Goal: Navigation & Orientation: Find specific page/section

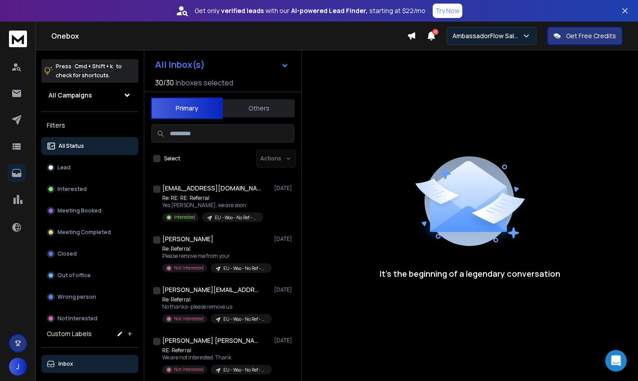
click at [474, 31] on p "AmbassadorFlow Sales" at bounding box center [487, 35] width 70 height 9
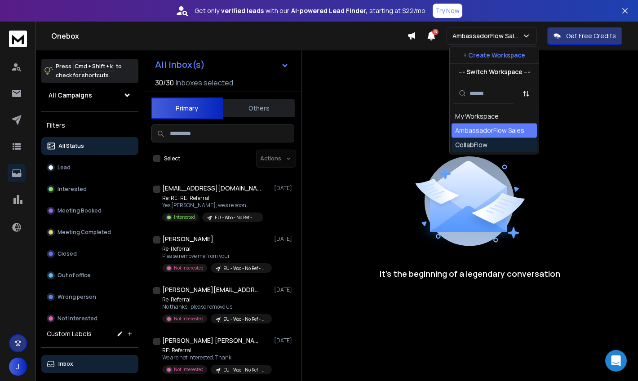
click at [484, 142] on div "CollabFlow" at bounding box center [471, 145] width 32 height 9
